Goal: Task Accomplishment & Management: Manage account settings

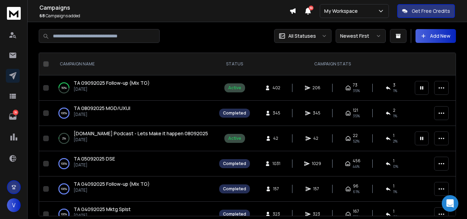
scroll to position [38, 0]
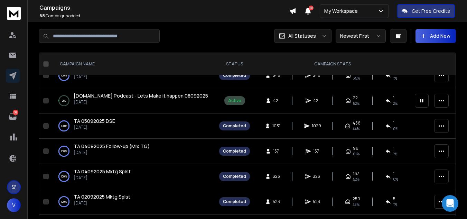
click at [122, 169] on span "TA 04092025 Mktg Splst" at bounding box center [102, 171] width 57 height 7
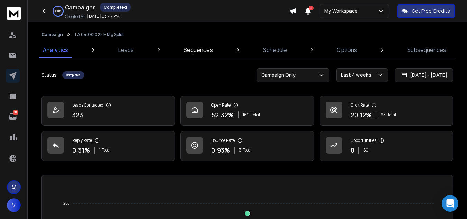
click at [185, 40] on div "Campaign TA 04092025 Mktg Splst" at bounding box center [248, 34] width 418 height 11
click at [190, 50] on p "Sequences" at bounding box center [198, 50] width 29 height 8
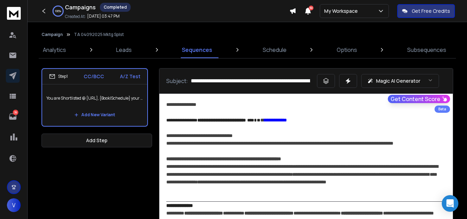
click at [49, 34] on button "Campaign" at bounding box center [52, 35] width 21 height 6
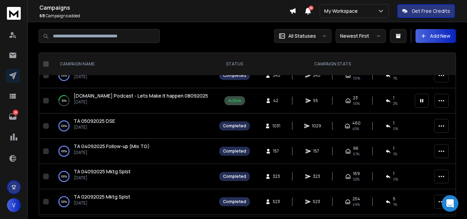
scroll to position [41, 0]
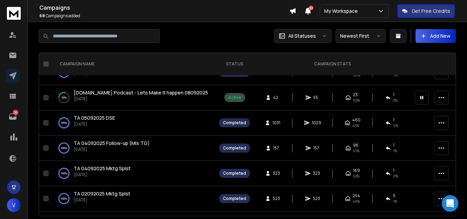
click at [438, 172] on icon "button" at bounding box center [441, 173] width 7 height 7
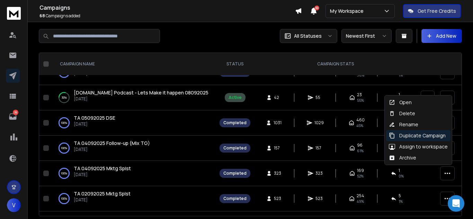
click at [397, 135] on div "Duplicate Campaign" at bounding box center [417, 135] width 57 height 7
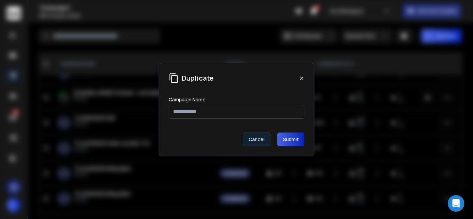
click at [258, 140] on p "Cancel" at bounding box center [257, 140] width 28 height 14
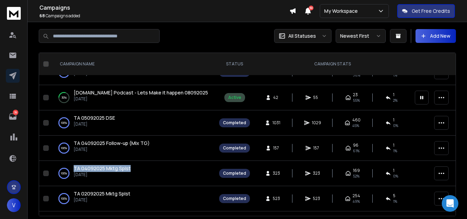
drag, startPoint x: 131, startPoint y: 170, endPoint x: 74, endPoint y: 169, distance: 56.7
click at [74, 169] on div "100 % TA 04092025 Mktg Splst 7 days ago" at bounding box center [133, 173] width 150 height 17
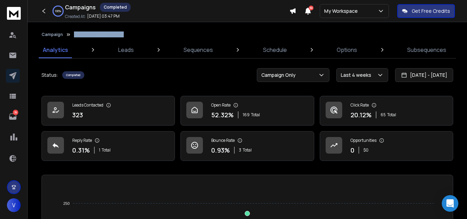
drag, startPoint x: 119, startPoint y: 35, endPoint x: 73, endPoint y: 35, distance: 45.3
click at [73, 35] on div "Campaign TA 04092025 Mktg Splst" at bounding box center [248, 35] width 412 height 6
copy p "TA 04092025 Mktg Splst"
click at [47, 33] on button "Campaign" at bounding box center [52, 35] width 21 height 6
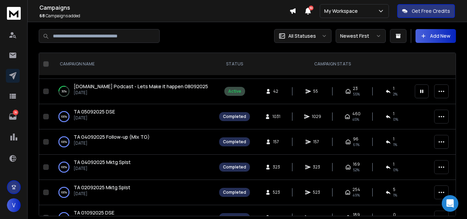
scroll to position [53, 0]
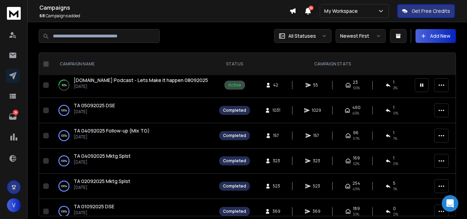
click at [438, 156] on button "button" at bounding box center [442, 161] width 15 height 14
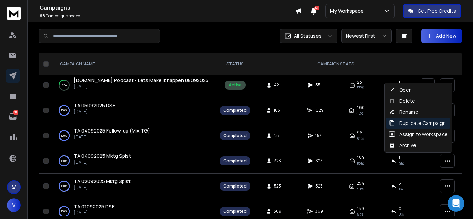
click at [408, 126] on div "Duplicate Campaign" at bounding box center [417, 123] width 57 height 7
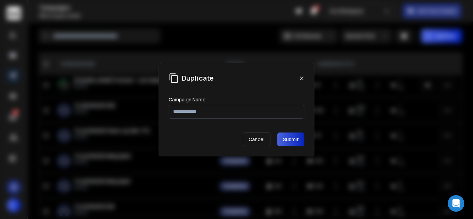
click at [258, 112] on input "text" at bounding box center [237, 112] width 136 height 14
paste input "**********"
click at [186, 112] on input "**********" at bounding box center [237, 112] width 136 height 14
type input "**********"
click at [295, 137] on button "Submit" at bounding box center [290, 140] width 27 height 14
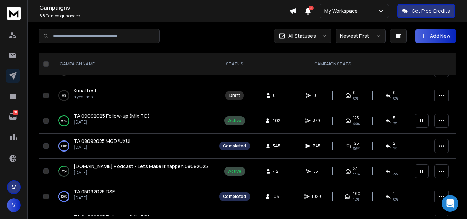
scroll to position [0, 0]
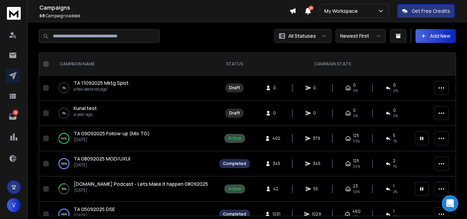
click at [119, 83] on span "TA 11092025 Mktg Splst" at bounding box center [101, 83] width 55 height 7
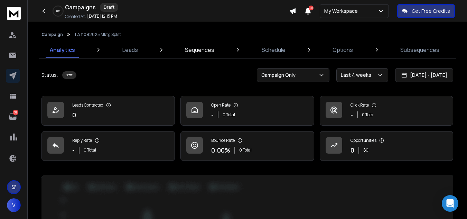
click at [190, 47] on p "Sequences" at bounding box center [199, 50] width 29 height 8
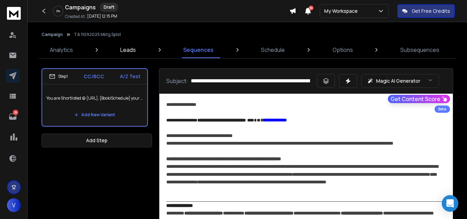
click at [127, 51] on p "Leads" at bounding box center [128, 50] width 16 height 8
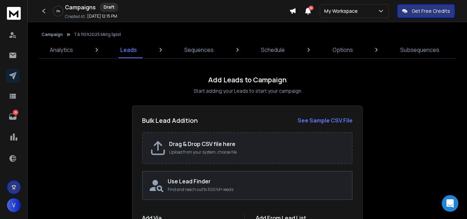
click at [206, 142] on h2 "Drag & Drop CSV file here" at bounding box center [257, 144] width 176 height 8
type input "**********"
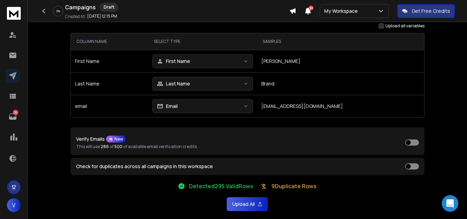
scroll to position [102, 0]
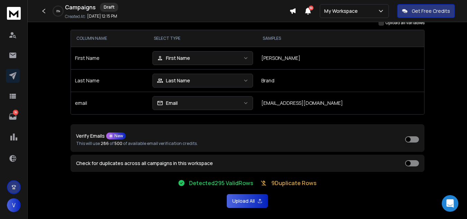
drag, startPoint x: 239, startPoint y: 212, endPoint x: 240, endPoint y: 208, distance: 3.6
click at [239, 209] on div "Bulk Mail- Marketing specialist -Vandana LI - Sheet1.csv File Processed Upload …" at bounding box center [248, 81] width 354 height 276
click at [240, 203] on button "Upload All" at bounding box center [247, 201] width 41 height 14
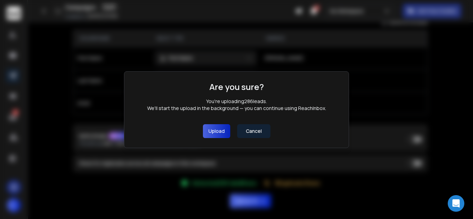
click at [215, 127] on button "Upload" at bounding box center [216, 131] width 27 height 14
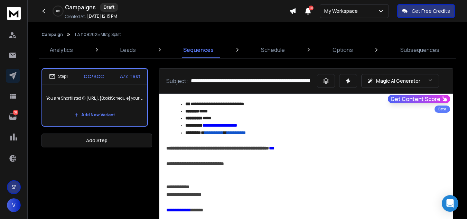
scroll to position [175, 0]
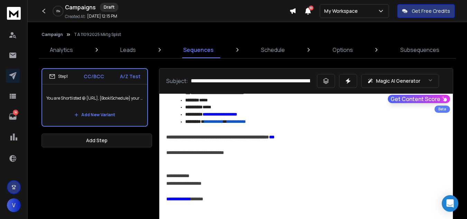
click at [275, 136] on link "***" at bounding box center [272, 137] width 6 height 5
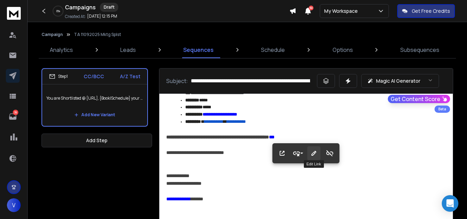
click at [311, 151] on icon "button" at bounding box center [314, 153] width 8 height 8
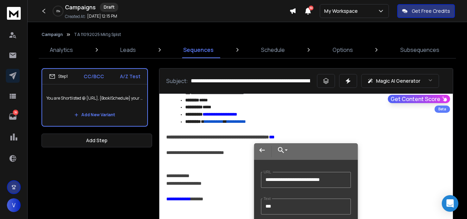
click at [383, 135] on div "**********" at bounding box center [306, 137] width 280 height 8
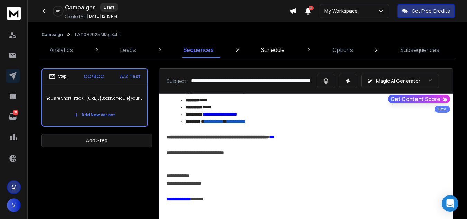
click at [270, 48] on p "Schedule" at bounding box center [273, 50] width 24 height 8
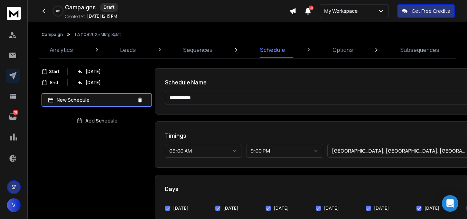
click at [101, 72] on p "Thu Sep 04 2025" at bounding box center [93, 72] width 15 height 6
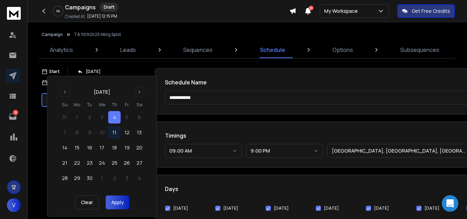
click at [114, 131] on button "11" at bounding box center [114, 132] width 12 height 12
click at [119, 200] on button "Apply" at bounding box center [118, 202] width 24 height 14
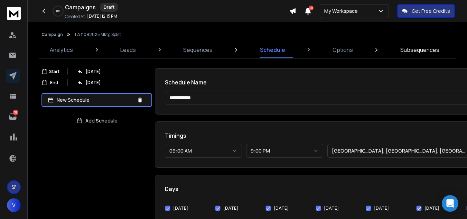
click at [441, 43] on link "Subsequences" at bounding box center [420, 50] width 47 height 17
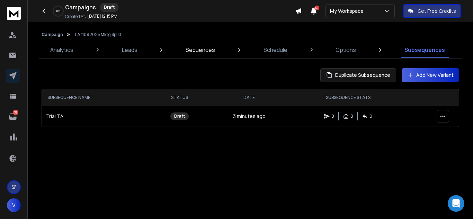
click at [214, 51] on p "Sequences" at bounding box center [199, 50] width 29 height 8
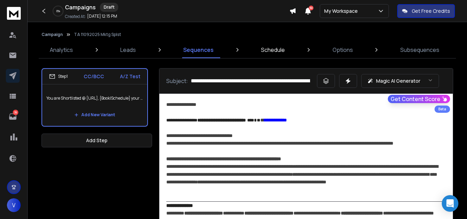
click at [277, 48] on p "Schedule" at bounding box center [273, 50] width 24 height 8
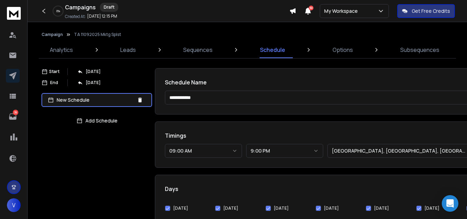
click at [101, 72] on p "Thu Sep 04 2025" at bounding box center [93, 72] width 15 height 6
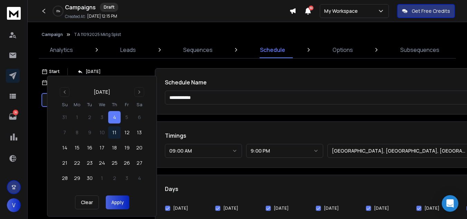
click at [112, 129] on button "11" at bounding box center [114, 132] width 12 height 12
click at [116, 204] on button "Apply" at bounding box center [118, 202] width 24 height 14
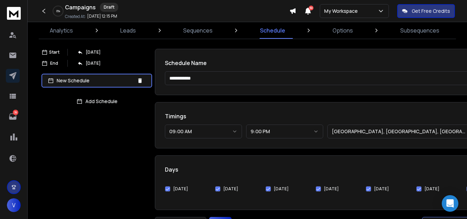
scroll to position [41, 0]
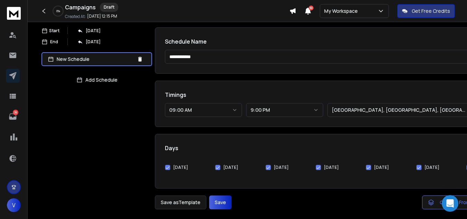
click at [225, 204] on button "Save" at bounding box center [220, 202] width 22 height 14
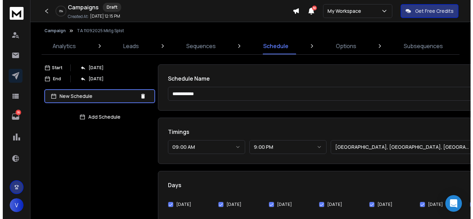
scroll to position [0, 0]
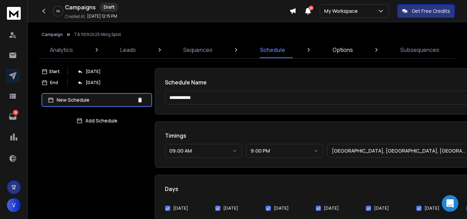
click at [332, 49] on link "Options" at bounding box center [343, 50] width 29 height 17
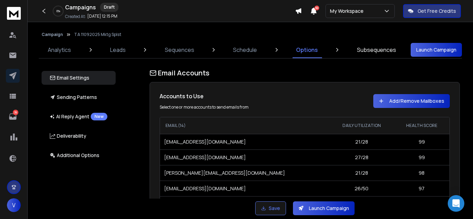
click at [372, 47] on p "Subsequences" at bounding box center [376, 50] width 39 height 8
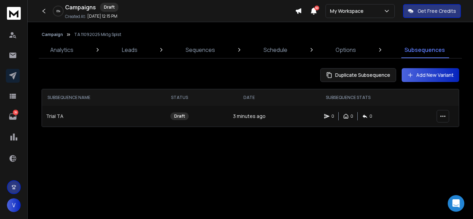
click at [57, 116] on td "Trial TA" at bounding box center [96, 116] width 109 height 21
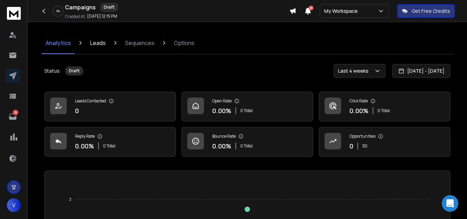
click at [96, 42] on p "Leads" at bounding box center [98, 43] width 16 height 8
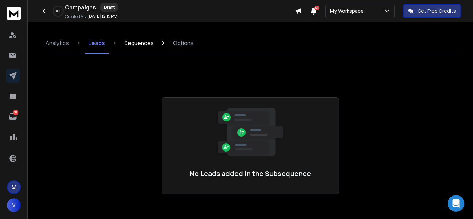
click at [134, 42] on p "Sequences" at bounding box center [138, 43] width 29 height 8
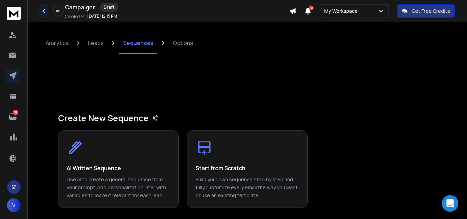
click at [42, 9] on icon at bounding box center [44, 11] width 6 height 6
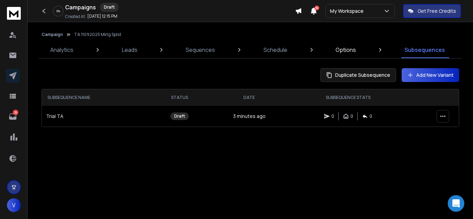
click at [335, 49] on link "Options" at bounding box center [345, 50] width 29 height 17
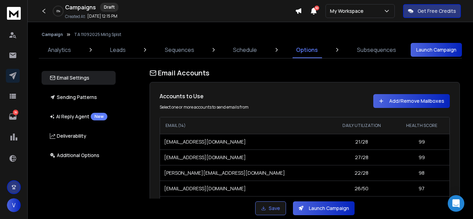
click at [321, 209] on button "Launch Campaign" at bounding box center [324, 208] width 62 height 14
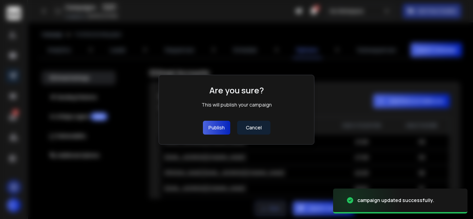
click at [212, 132] on button "Publish" at bounding box center [216, 128] width 27 height 14
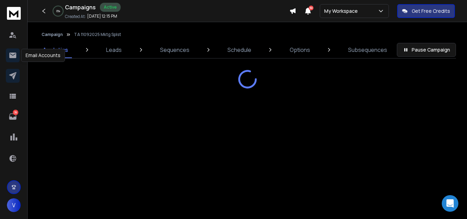
click at [12, 56] on icon at bounding box center [12, 56] width 7 height 6
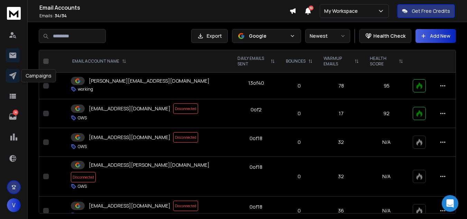
click at [14, 78] on icon at bounding box center [12, 75] width 7 height 7
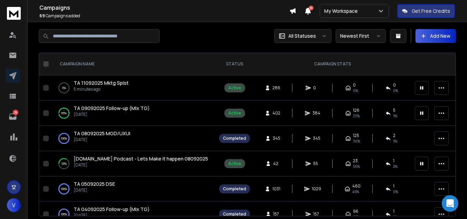
click at [109, 108] on span "TA 09092025 Follow-up (Mix TG)" at bounding box center [112, 108] width 76 height 7
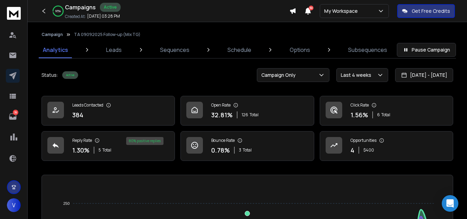
click at [55, 33] on button "Campaign" at bounding box center [52, 35] width 21 height 6
